Goal: Navigation & Orientation: Find specific page/section

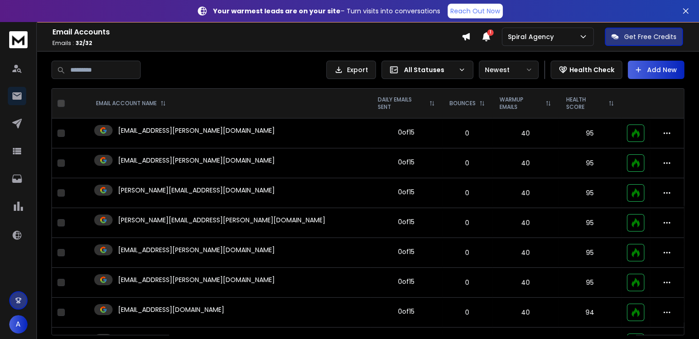
click at [525, 32] on p "Spiral Agency" at bounding box center [533, 36] width 50 height 9
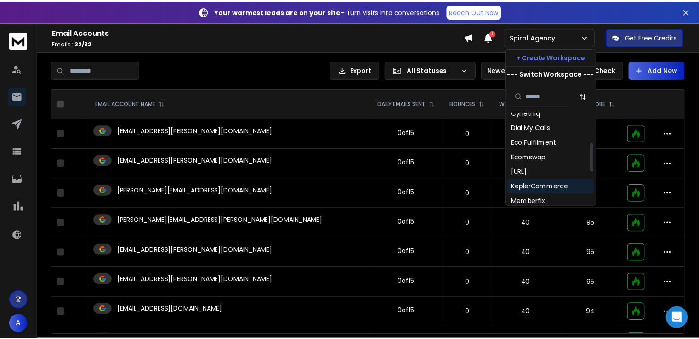
scroll to position [92, 0]
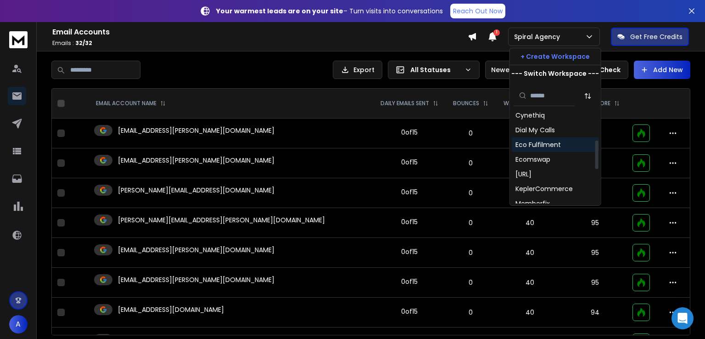
click at [537, 140] on div "Eco Fulfilment" at bounding box center [538, 144] width 45 height 9
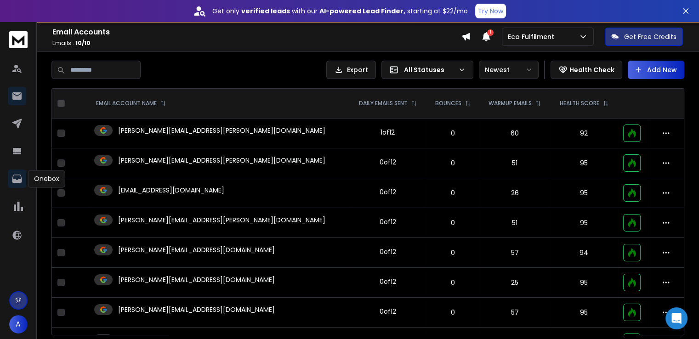
click at [13, 177] on icon at bounding box center [16, 178] width 11 height 11
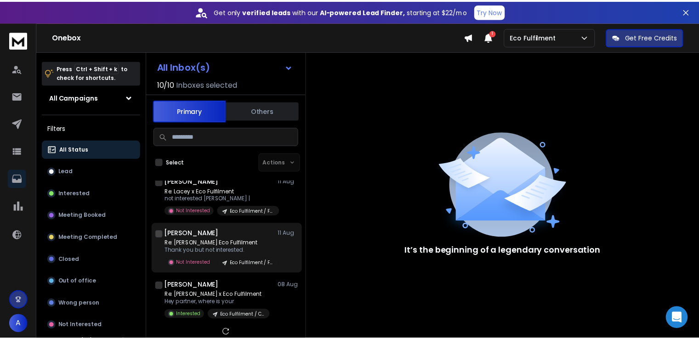
scroll to position [469, 0]
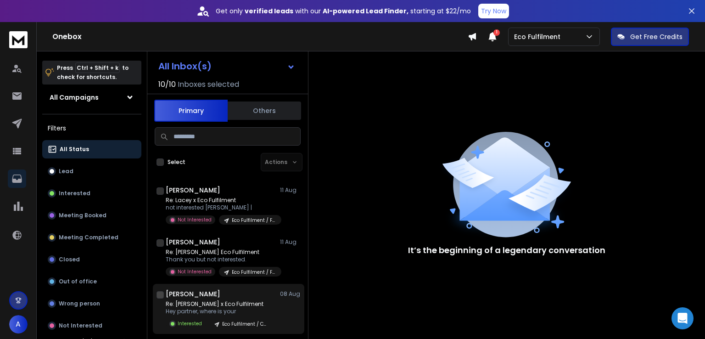
click at [215, 302] on p "Re: [PERSON_NAME] x Eco Fulfilment" at bounding box center [219, 303] width 106 height 7
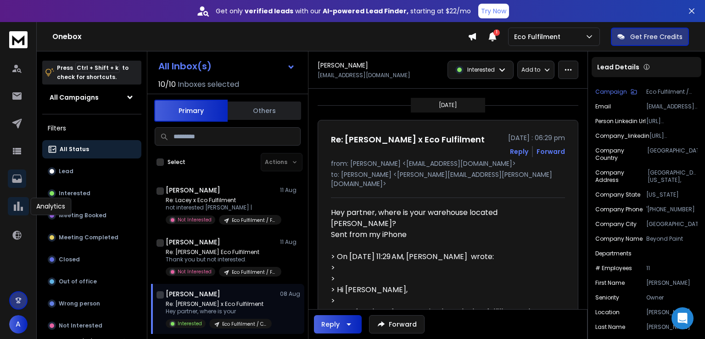
click at [19, 208] on icon at bounding box center [18, 206] width 9 height 9
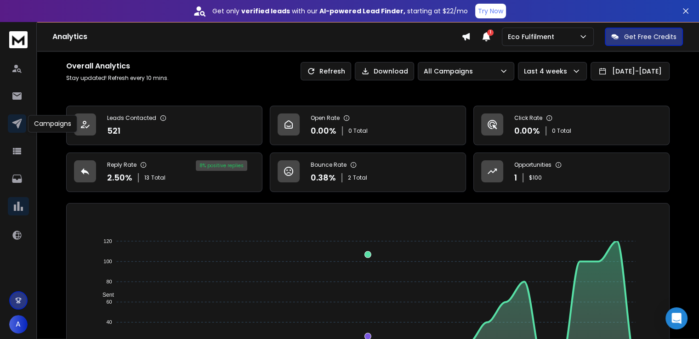
click at [15, 127] on icon at bounding box center [16, 123] width 11 height 11
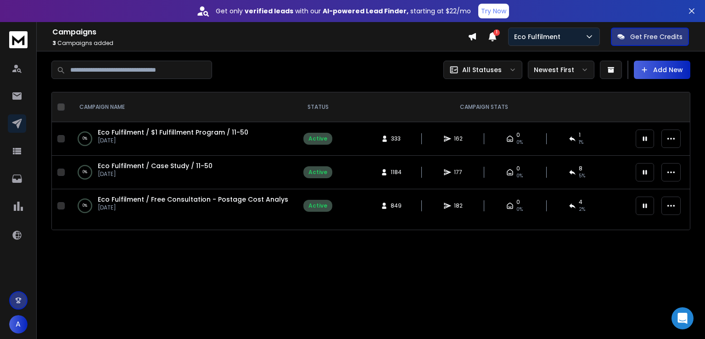
click at [582, 32] on button "Eco Fulfilment" at bounding box center [554, 37] width 92 height 18
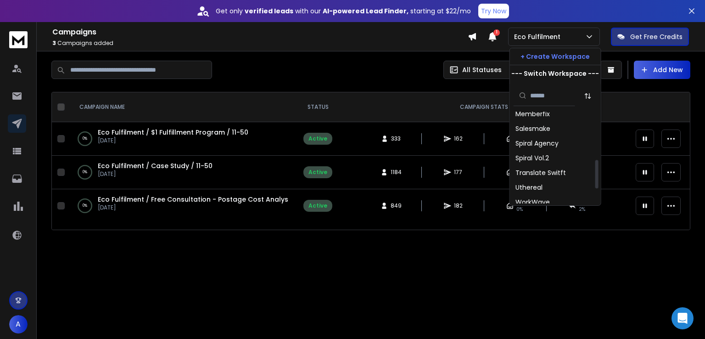
scroll to position [184, 0]
click at [527, 124] on div "Salesmake" at bounding box center [533, 126] width 35 height 9
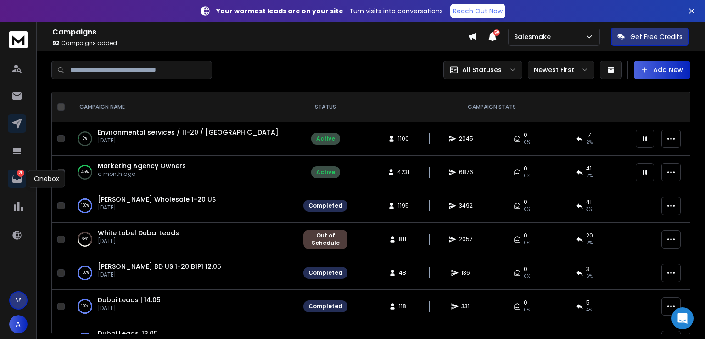
click at [11, 173] on icon at bounding box center [16, 178] width 11 height 11
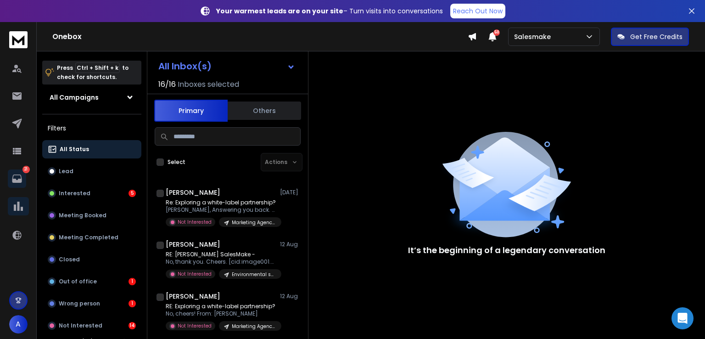
click at [15, 211] on icon at bounding box center [18, 206] width 14 height 14
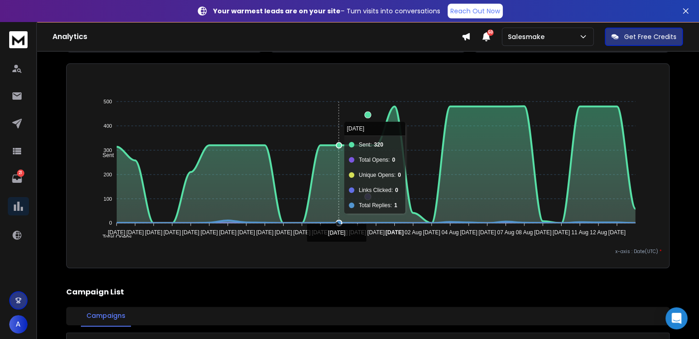
scroll to position [184, 0]
